Goal: Find specific page/section: Find specific page/section

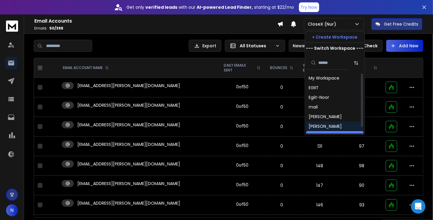
click at [317, 123] on div "[PERSON_NAME]" at bounding box center [325, 126] width 33 height 6
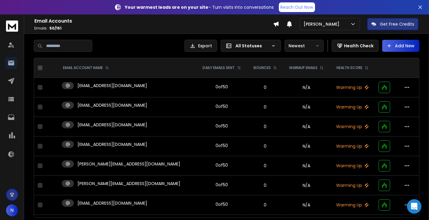
click at [146, 22] on h1 "Email Accounts" at bounding box center [153, 20] width 239 height 7
click at [352, 25] on icon "button" at bounding box center [353, 24] width 6 height 6
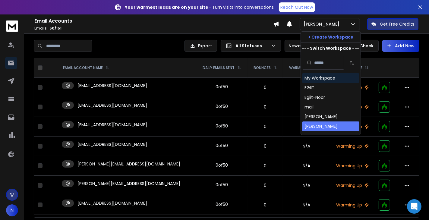
click at [161, 30] on div "Email Accounts Emails : 50 / 151 [PERSON_NAME] Get Free Credits" at bounding box center [214, 23] width 429 height 19
